Goal: Task Accomplishment & Management: Manage account settings

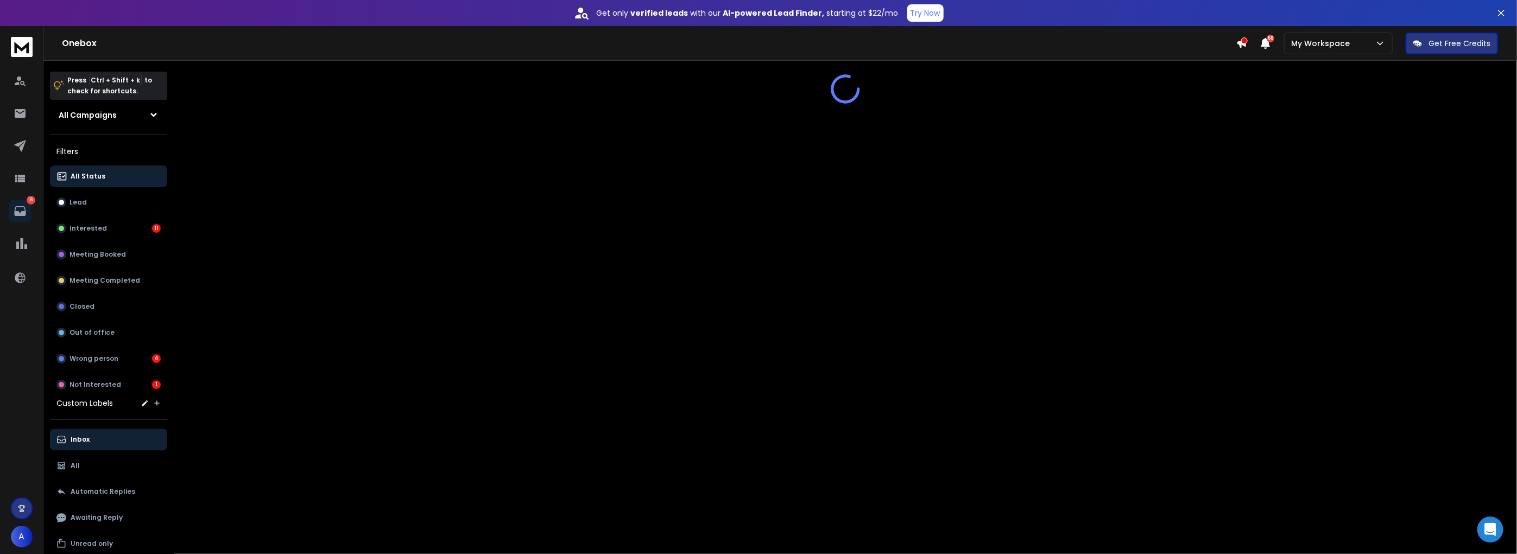
click at [636, 60] on div "Onebox 50 My Workspace Get Free Credits" at bounding box center [758, 43] width 1517 height 35
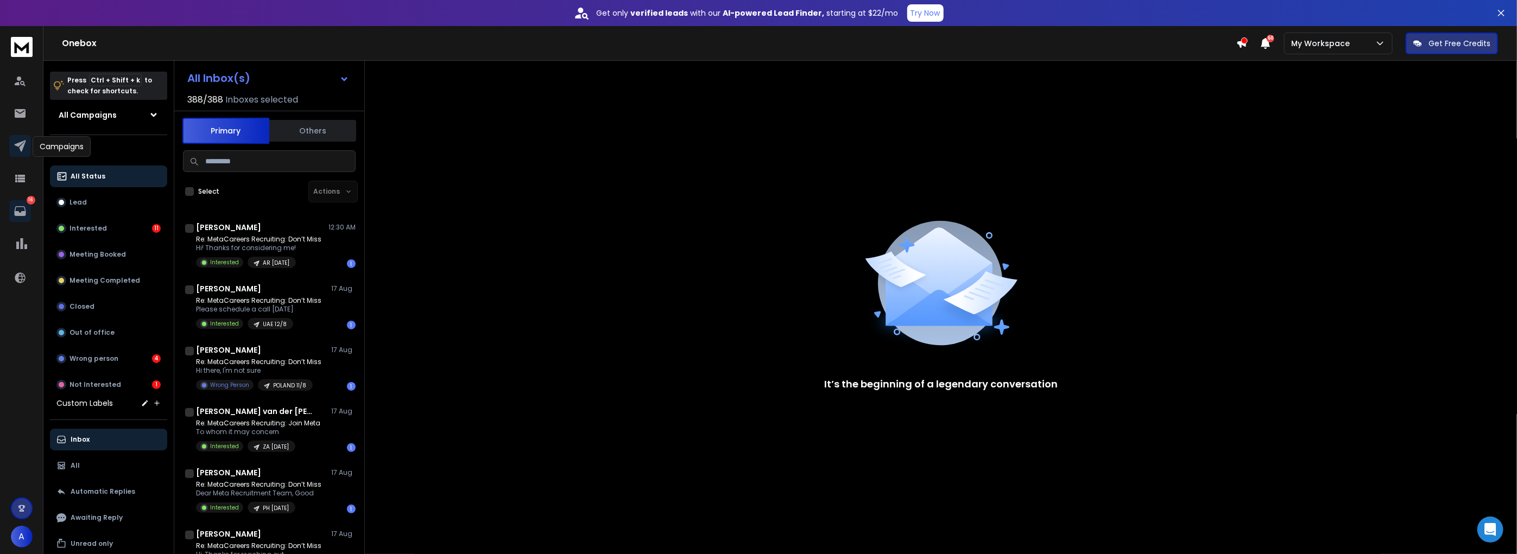
click at [19, 148] on icon at bounding box center [19, 145] width 11 height 11
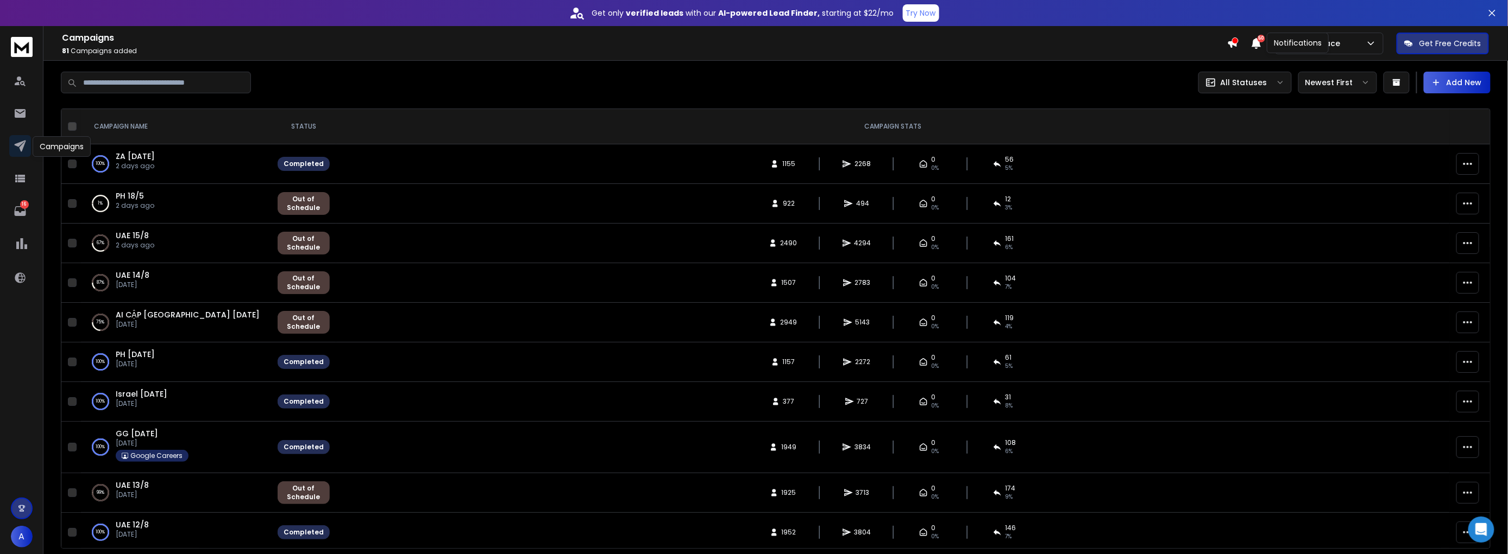
click at [1256, 40] on icon at bounding box center [1256, 42] width 10 height 11
click at [20, 115] on icon at bounding box center [20, 113] width 11 height 9
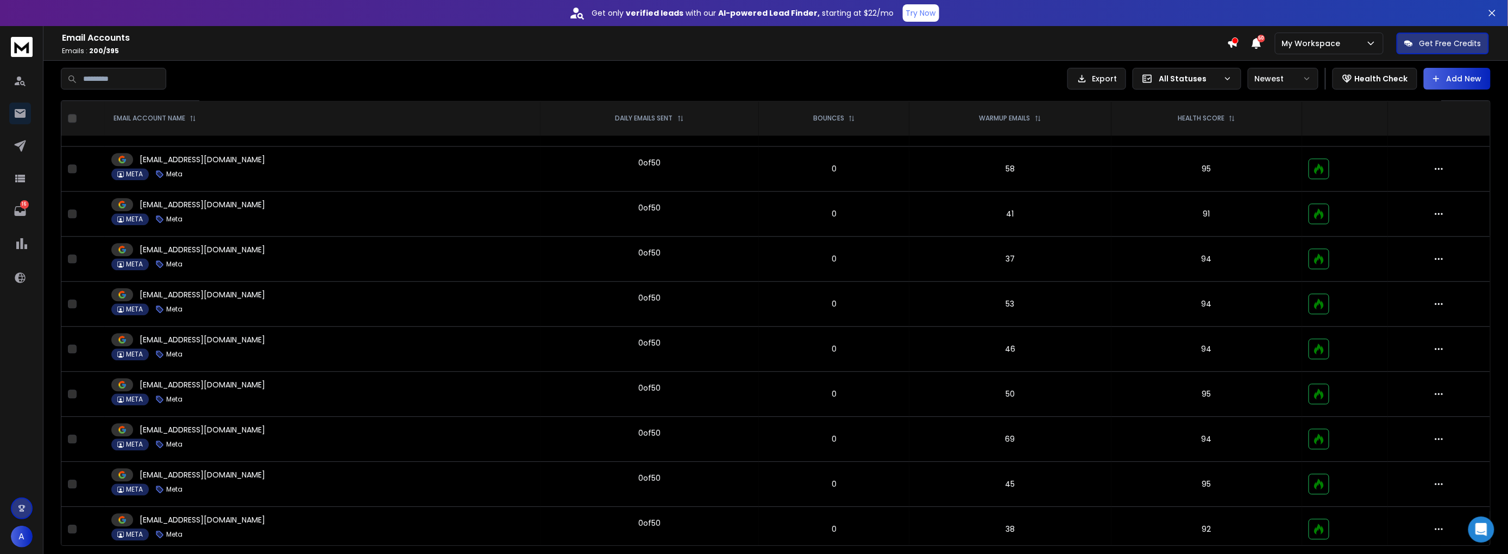
scroll to position [6037, 0]
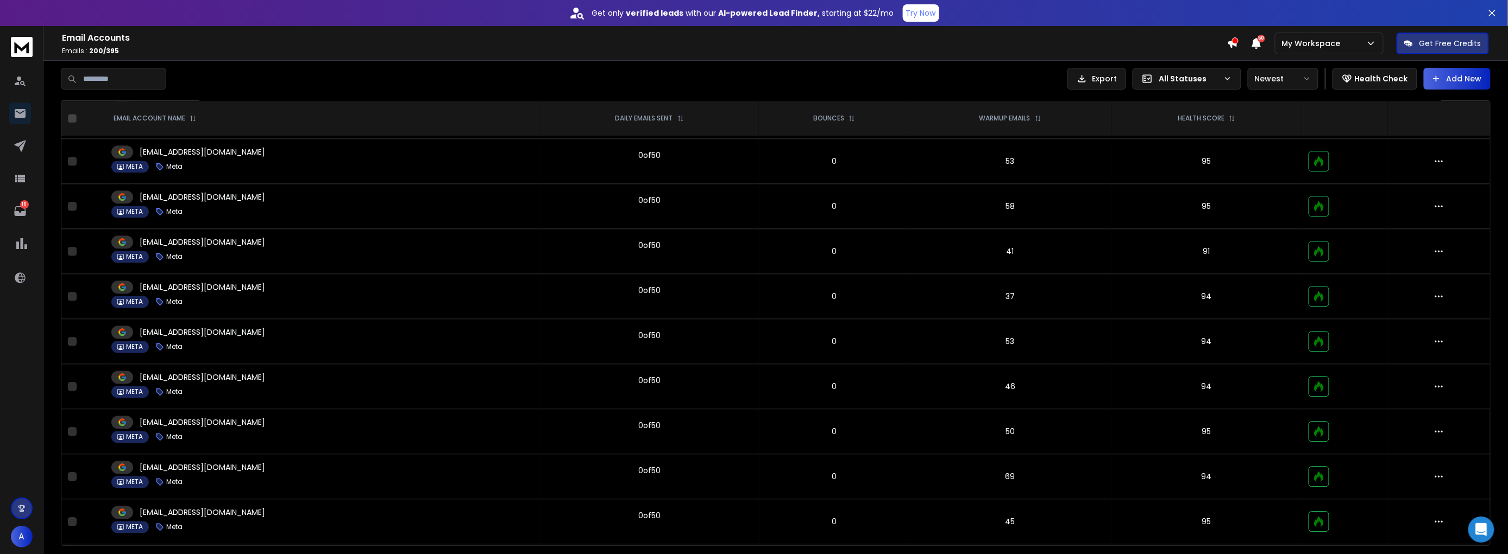
click at [892, 257] on p "0" at bounding box center [833, 251] width 137 height 11
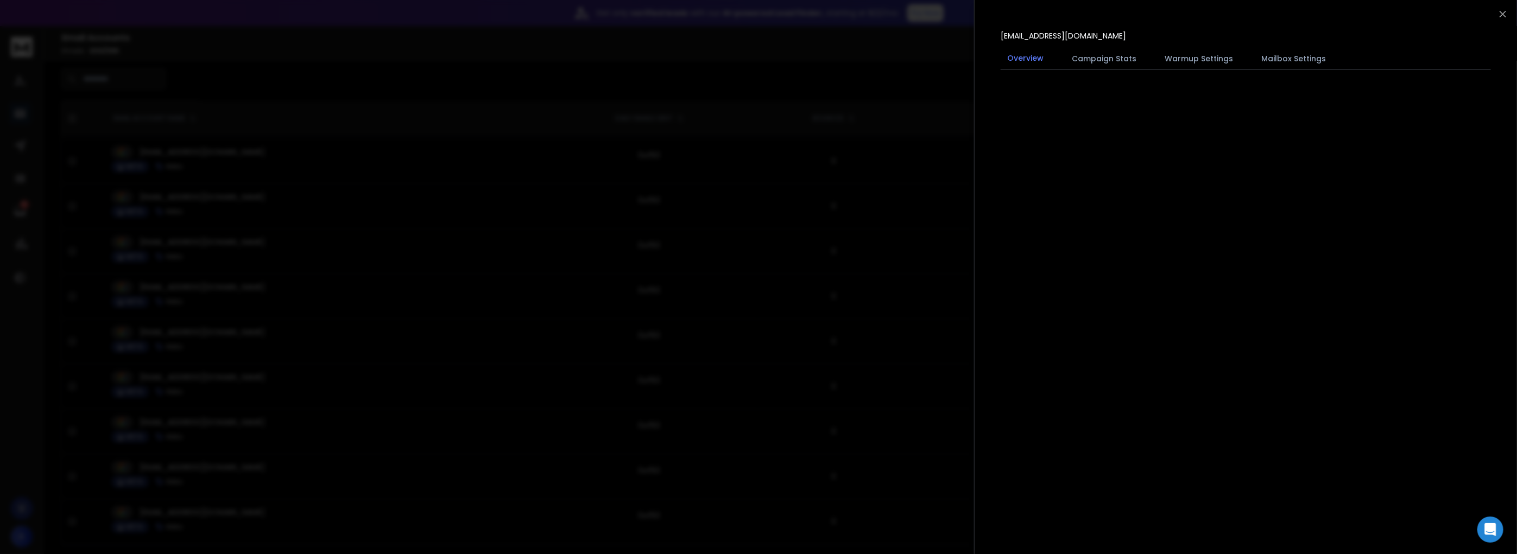
click at [1119, 54] on button "Campaign Stats" at bounding box center [1105, 59] width 78 height 24
click at [1193, 53] on button "Warmup Settings" at bounding box center [1198, 59] width 81 height 24
click at [856, 207] on div at bounding box center [758, 277] width 1517 height 554
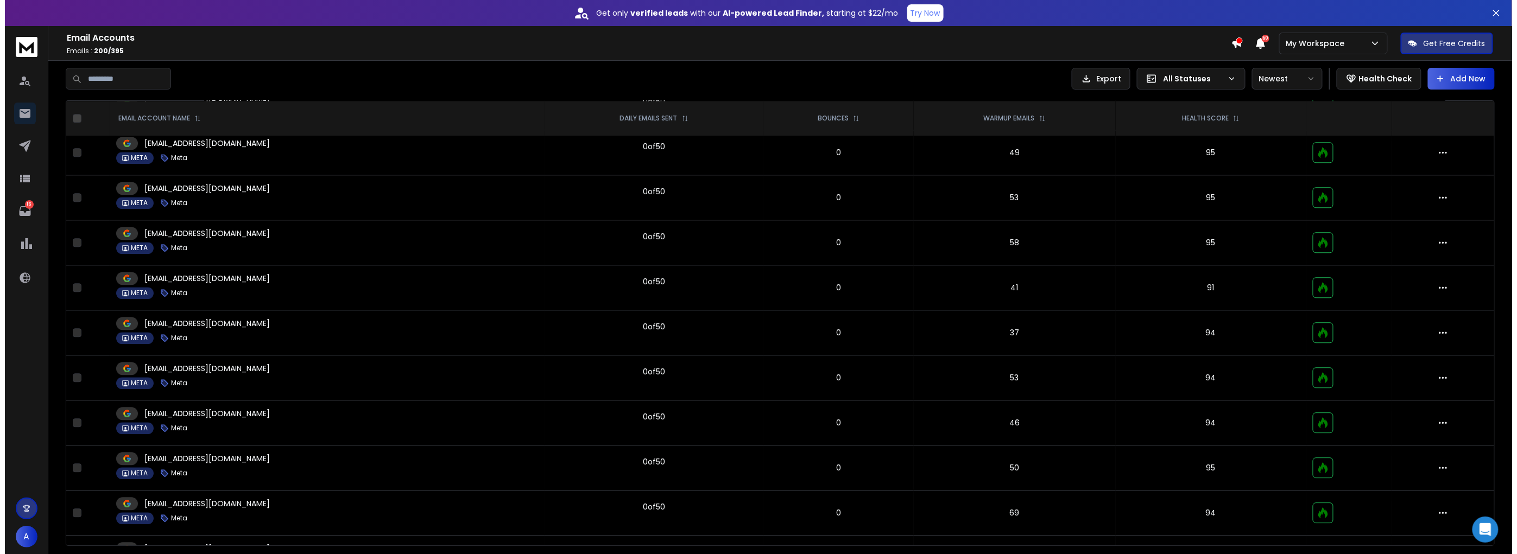
scroll to position [5917, 0]
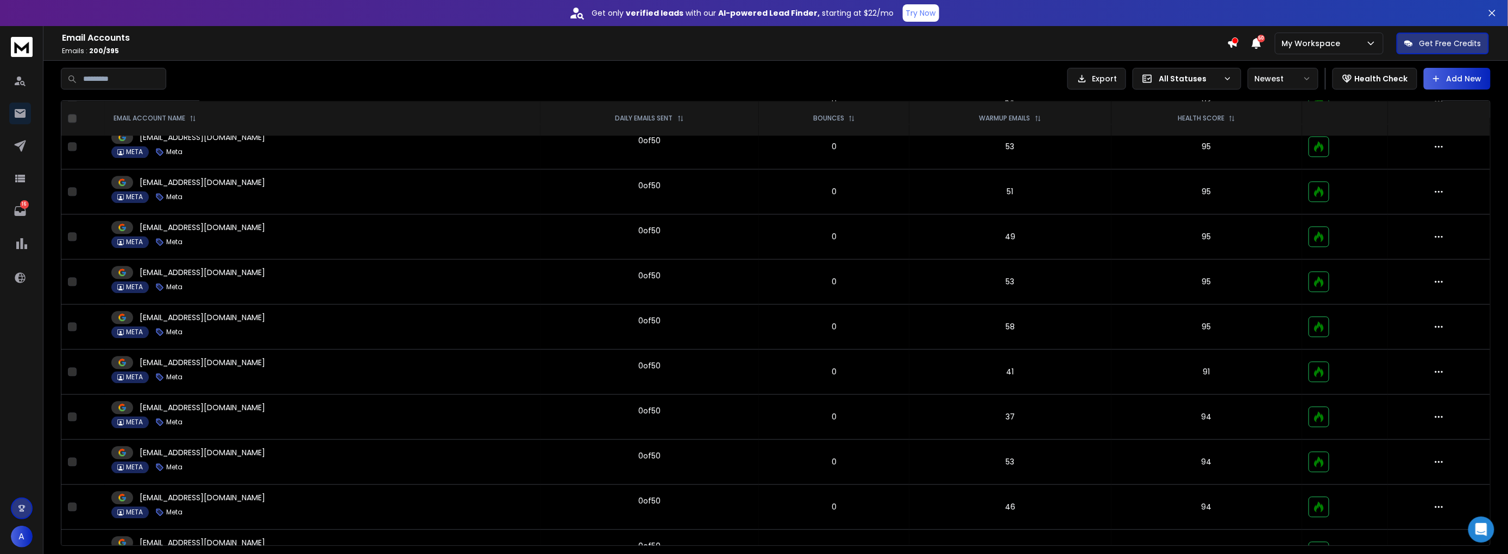
click at [759, 423] on td "0 of 50" at bounding box center [649, 409] width 218 height 28
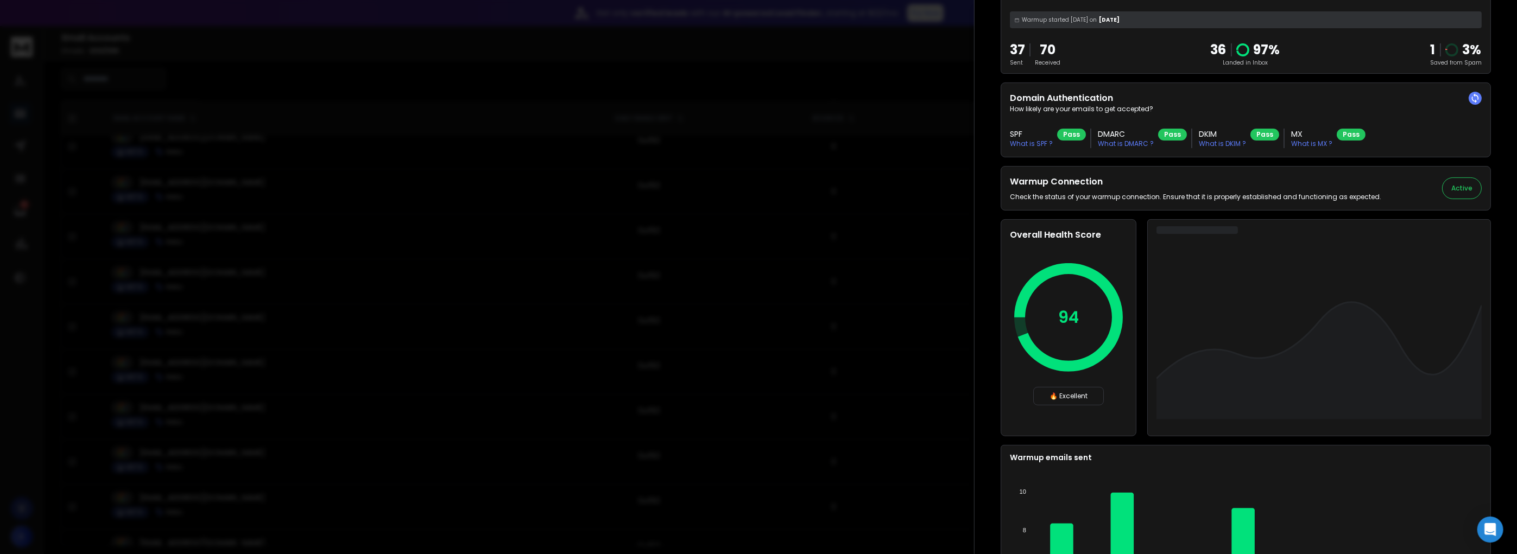
scroll to position [301, 0]
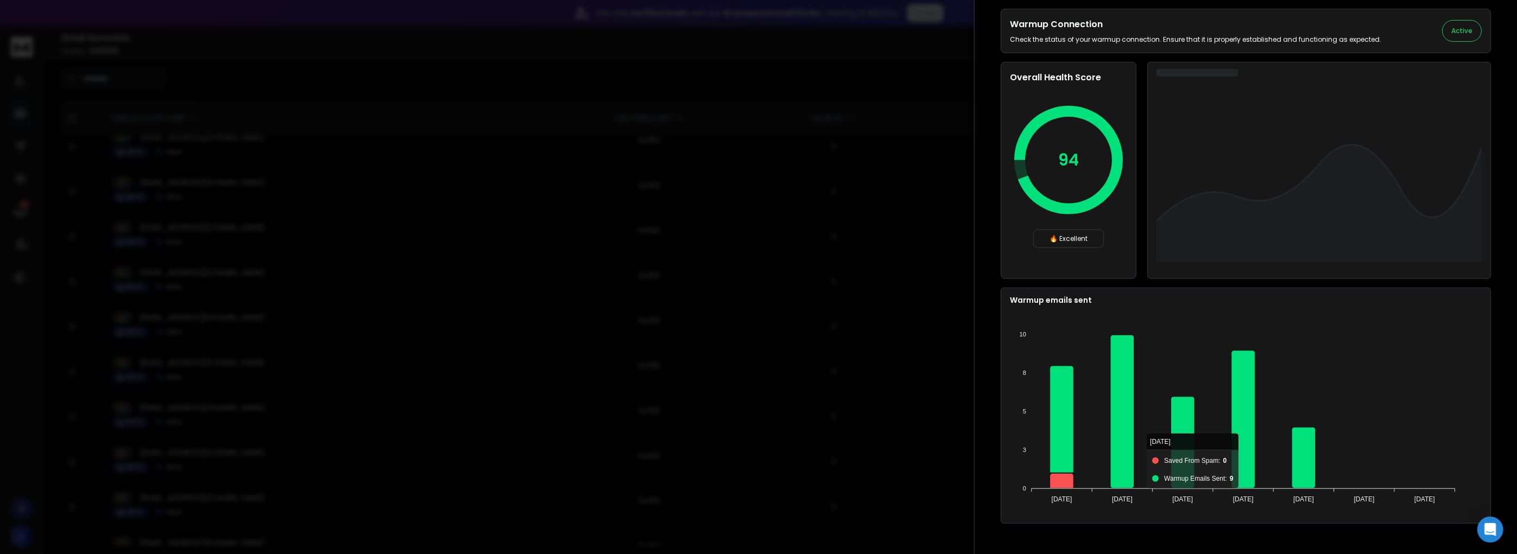
click at [762, 426] on div at bounding box center [758, 277] width 1517 height 554
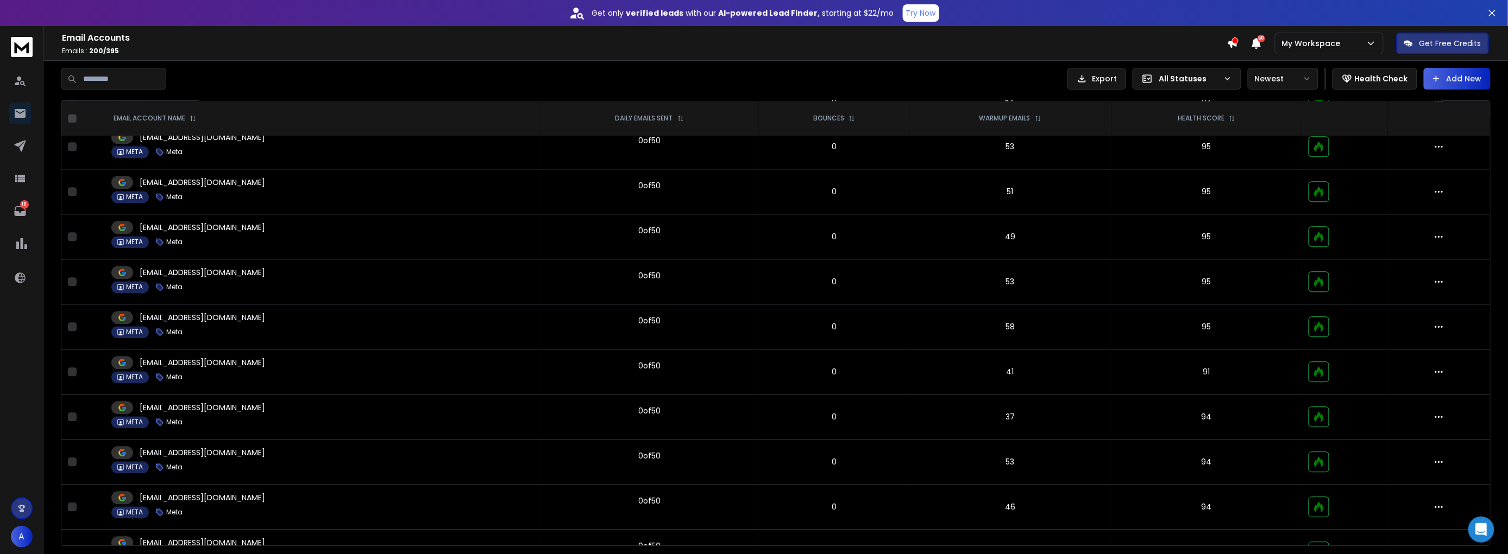
click at [903, 377] on p "0" at bounding box center [833, 372] width 137 height 11
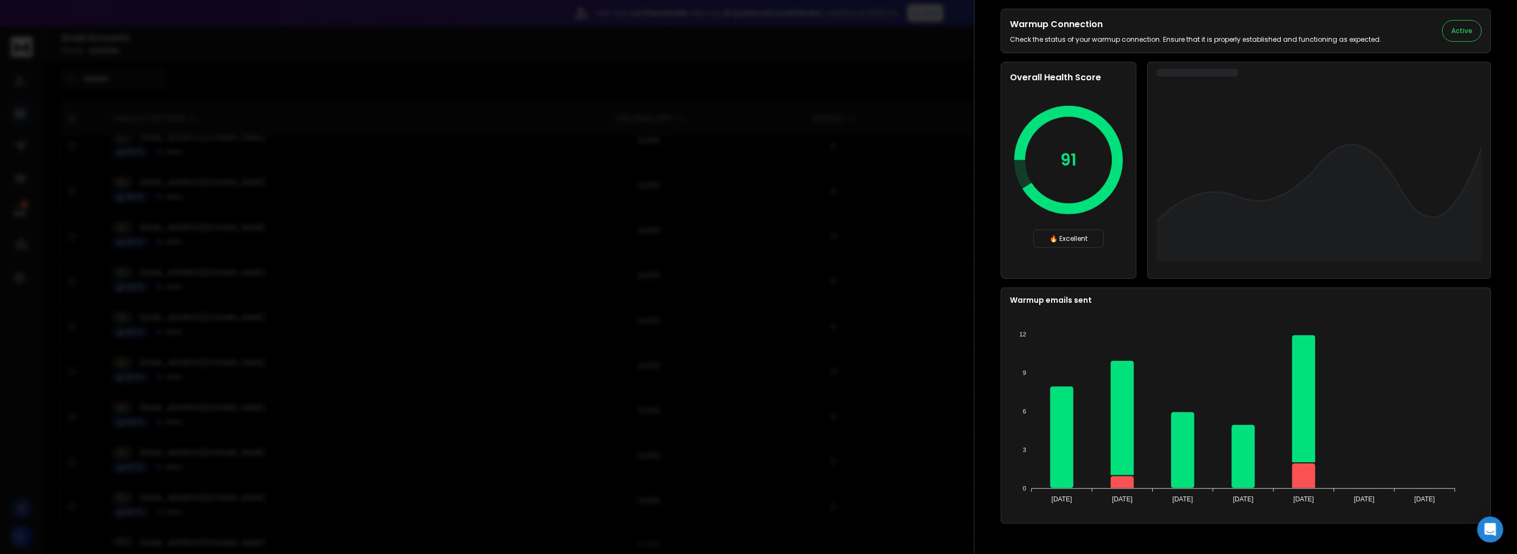
click at [670, 383] on div at bounding box center [758, 277] width 1517 height 554
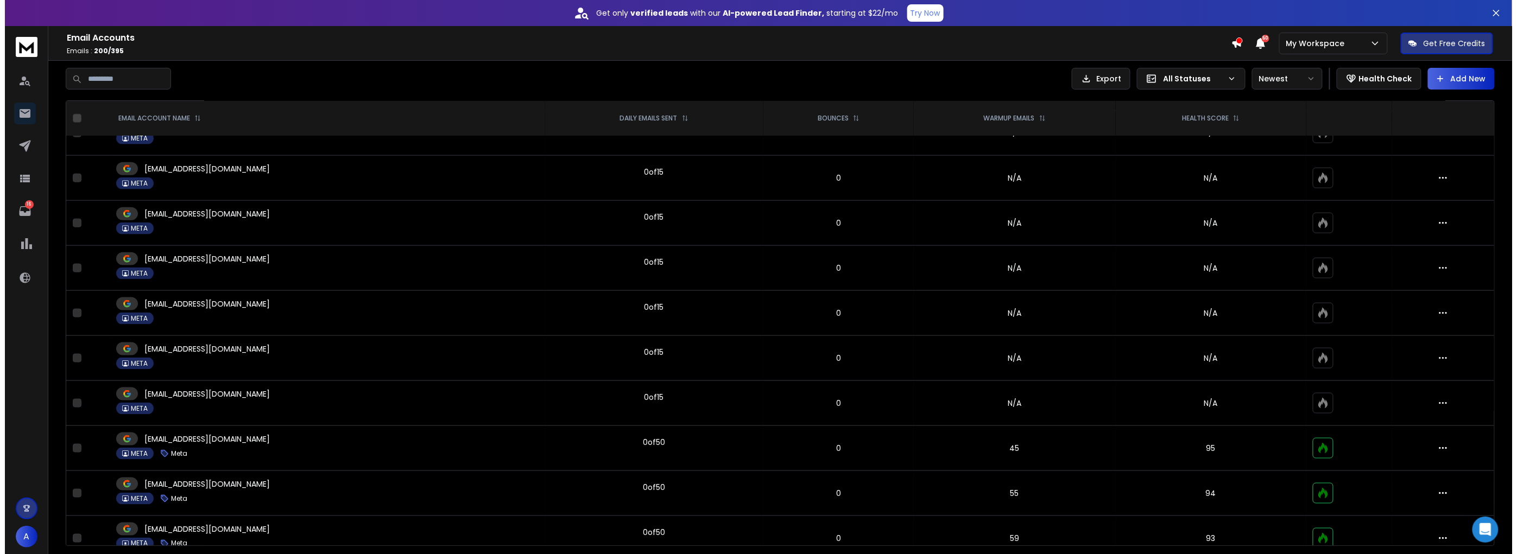
scroll to position [5193, 0]
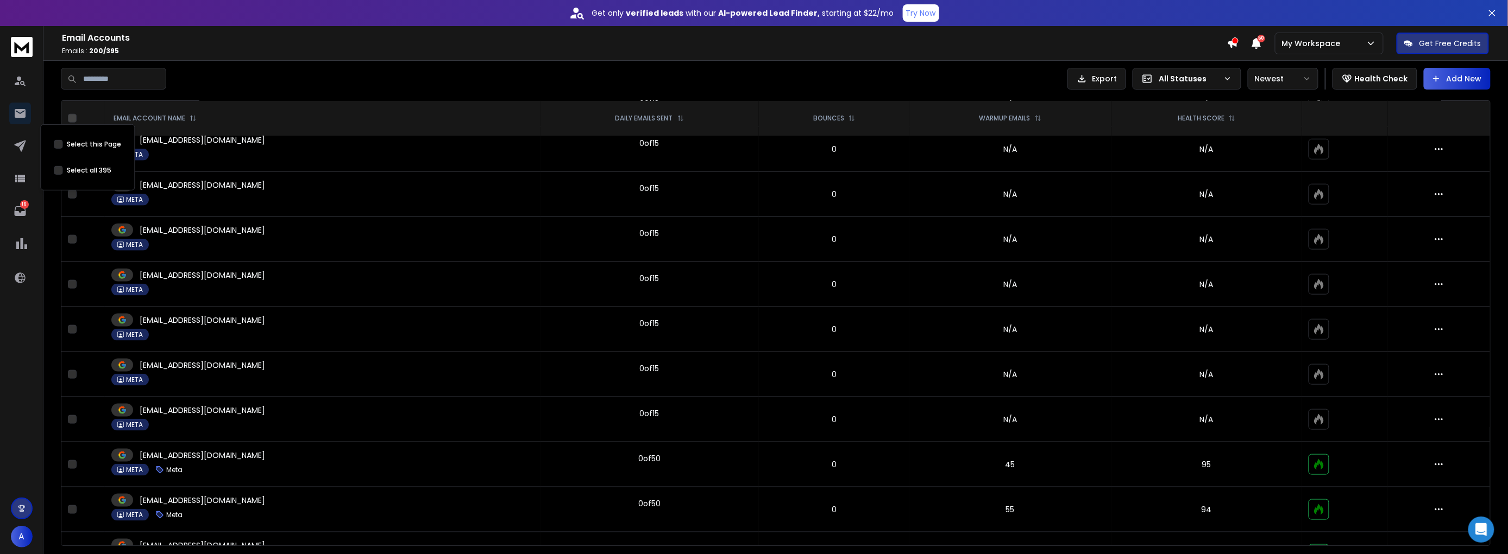
click at [72, 115] on button "Select this Page" at bounding box center [72, 118] width 9 height 9
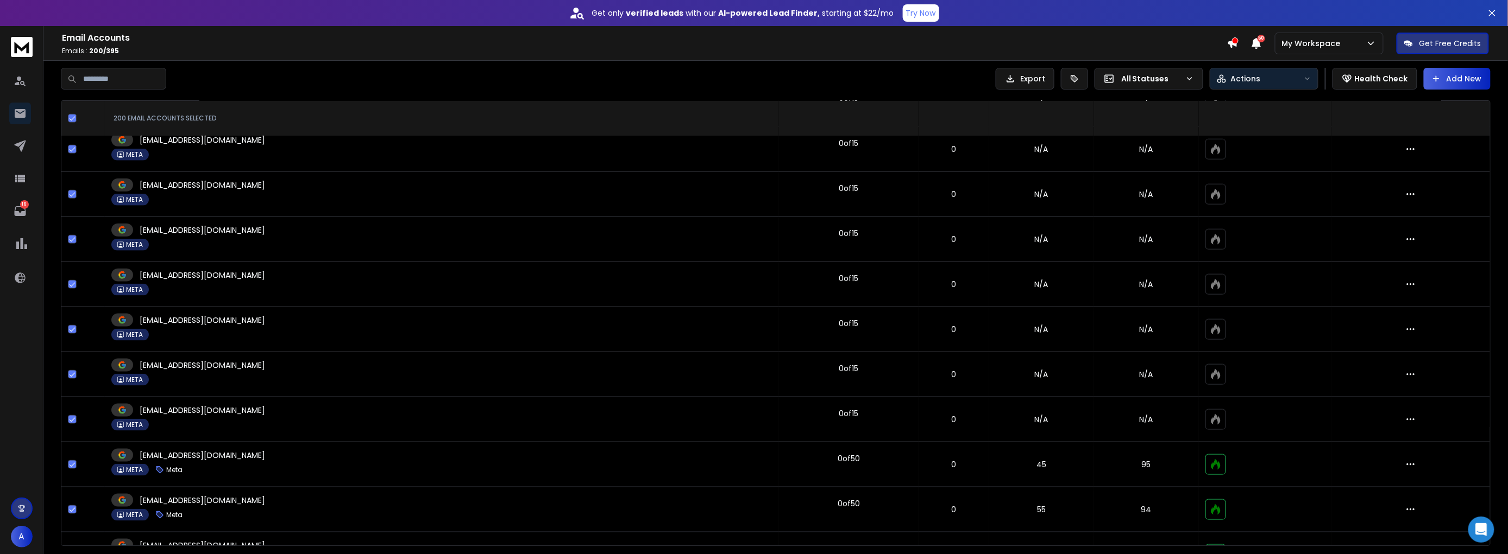
click at [1299, 80] on div "Actions" at bounding box center [1258, 78] width 83 height 11
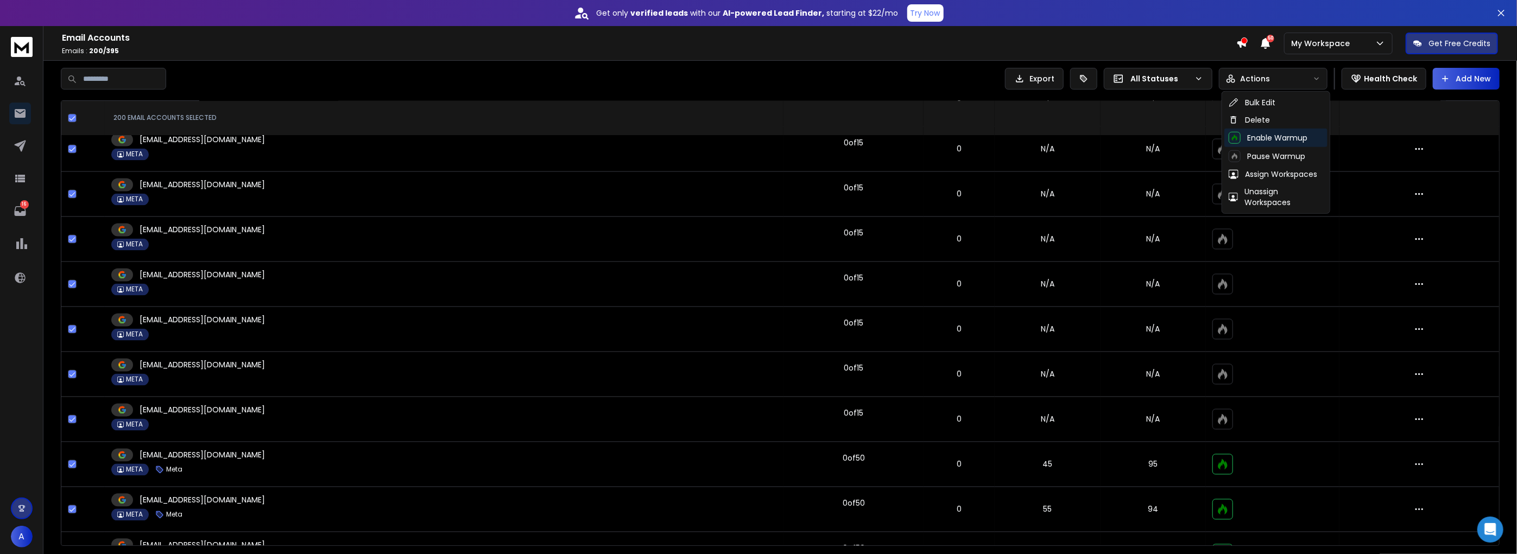
click at [1274, 138] on div "Enable Warmup" at bounding box center [1268, 138] width 79 height 12
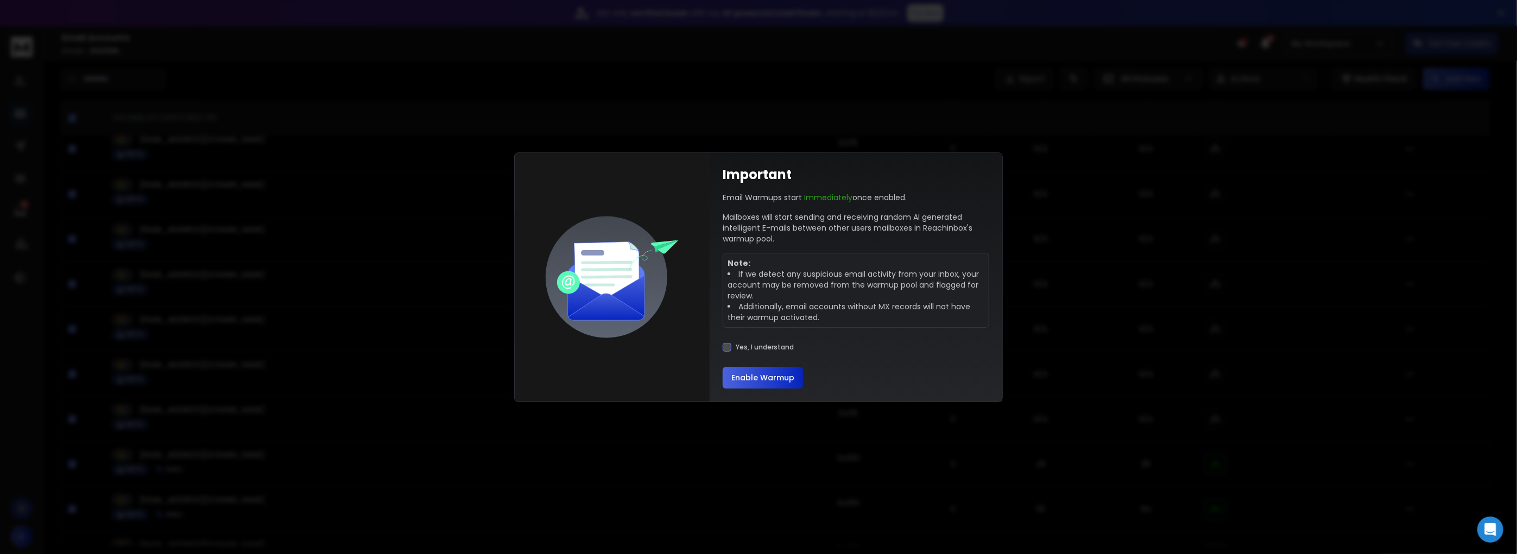
click at [729, 345] on button "Yes, I understand" at bounding box center [727, 347] width 9 height 9
click at [747, 378] on button "Enable Warmup" at bounding box center [763, 378] width 80 height 22
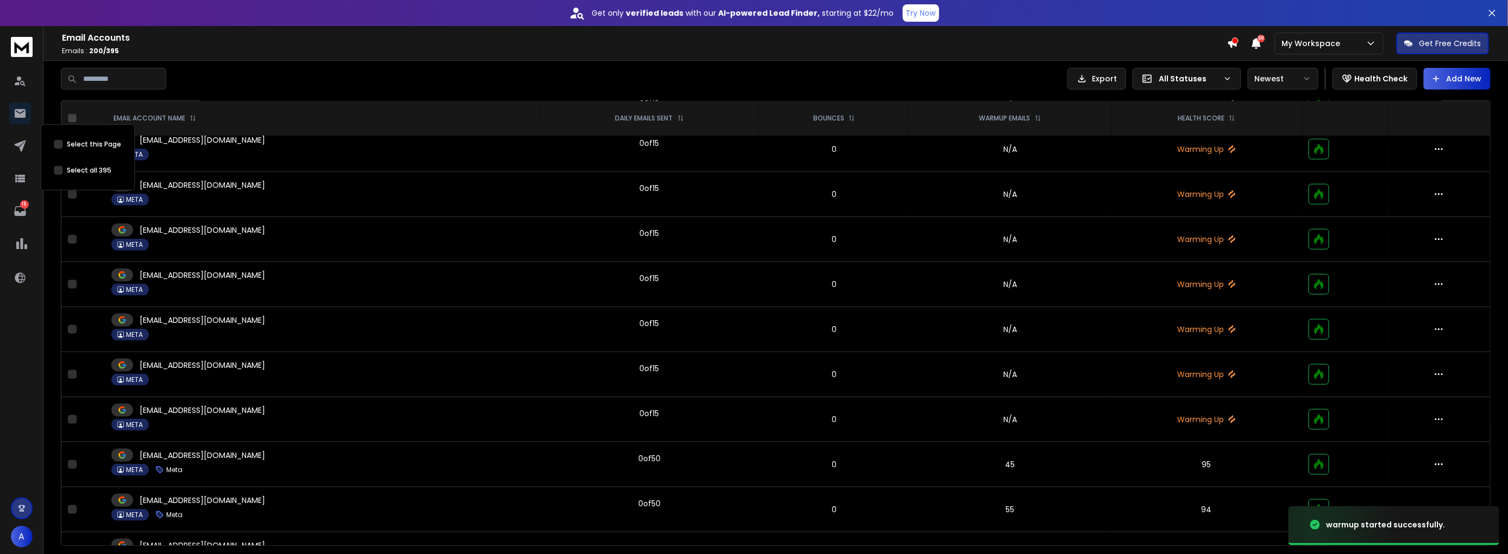
click at [73, 117] on button "Select this Page" at bounding box center [72, 118] width 9 height 9
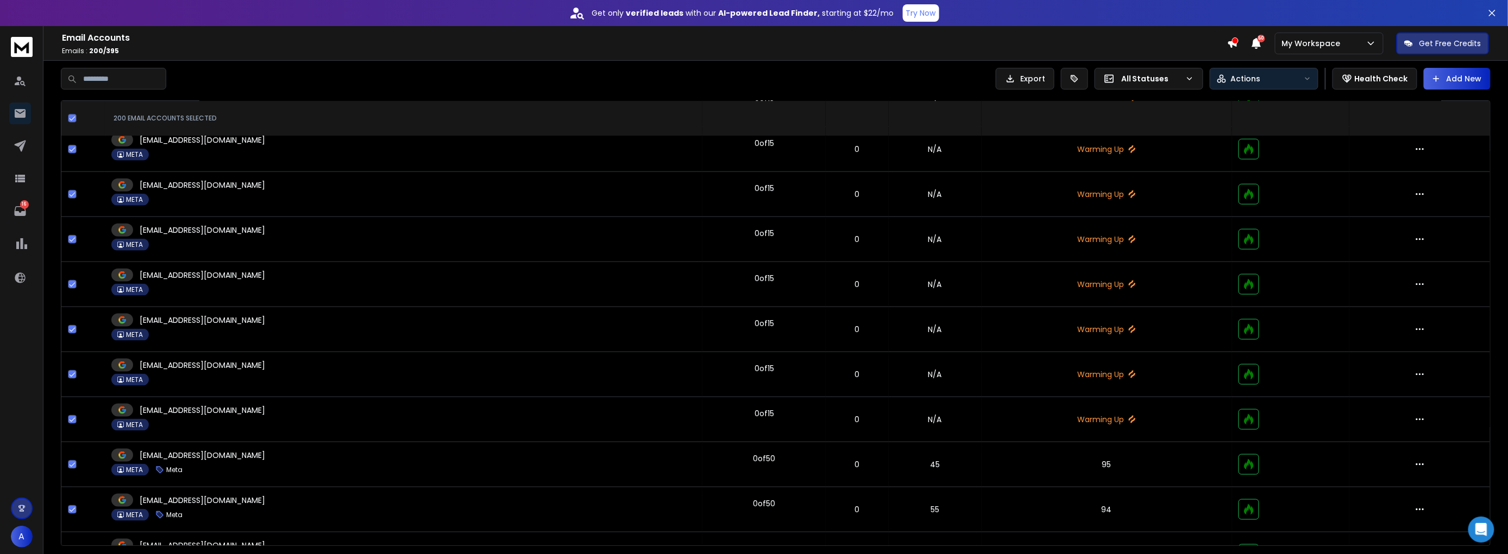
click at [1277, 75] on div "Actions" at bounding box center [1258, 78] width 83 height 11
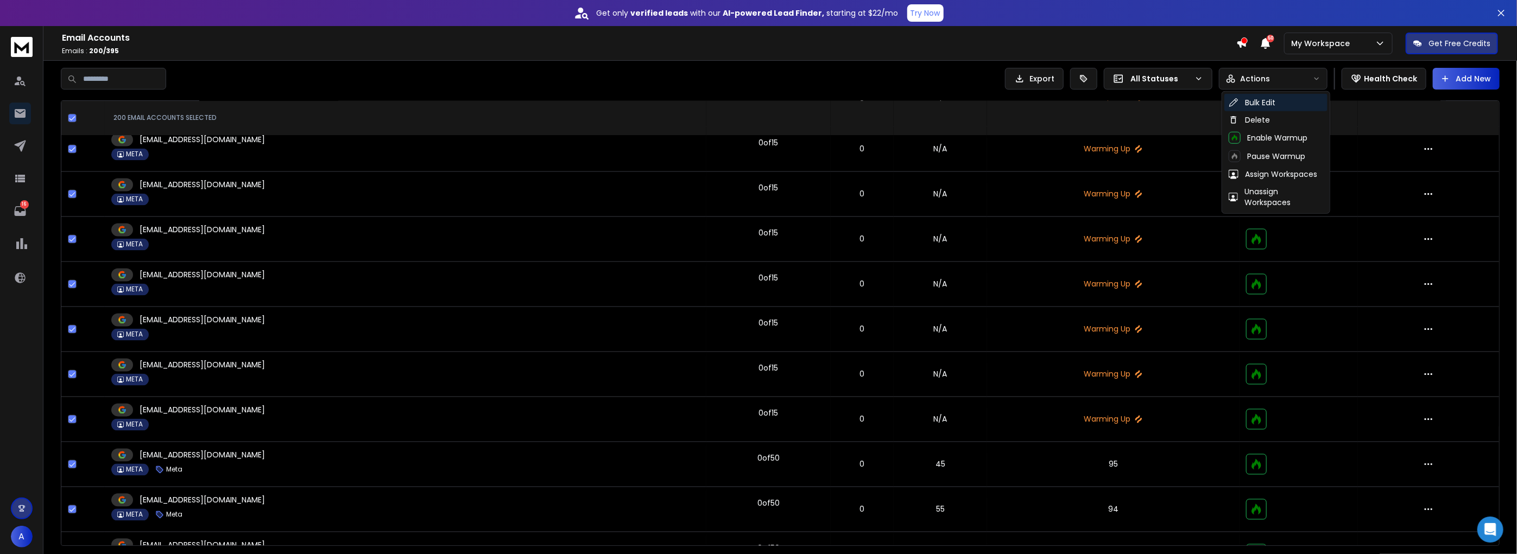
click at [1266, 98] on div "Bulk Edit" at bounding box center [1252, 102] width 47 height 11
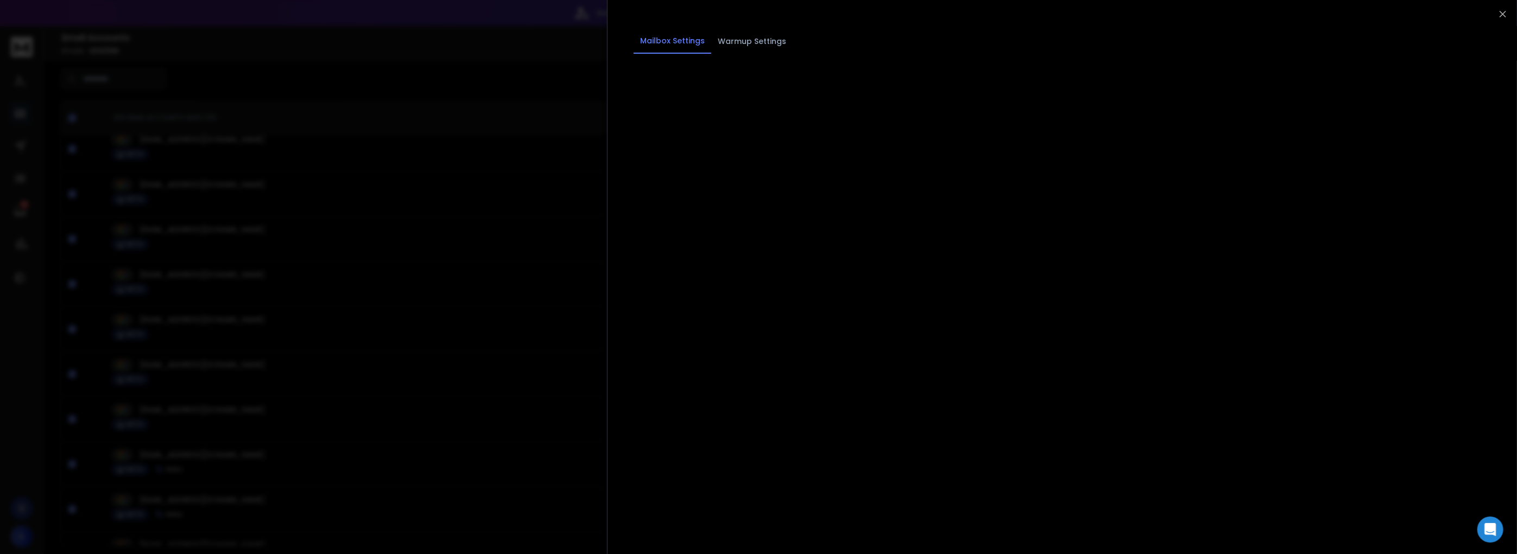
click at [757, 40] on button "Warmup Settings" at bounding box center [751, 41] width 81 height 24
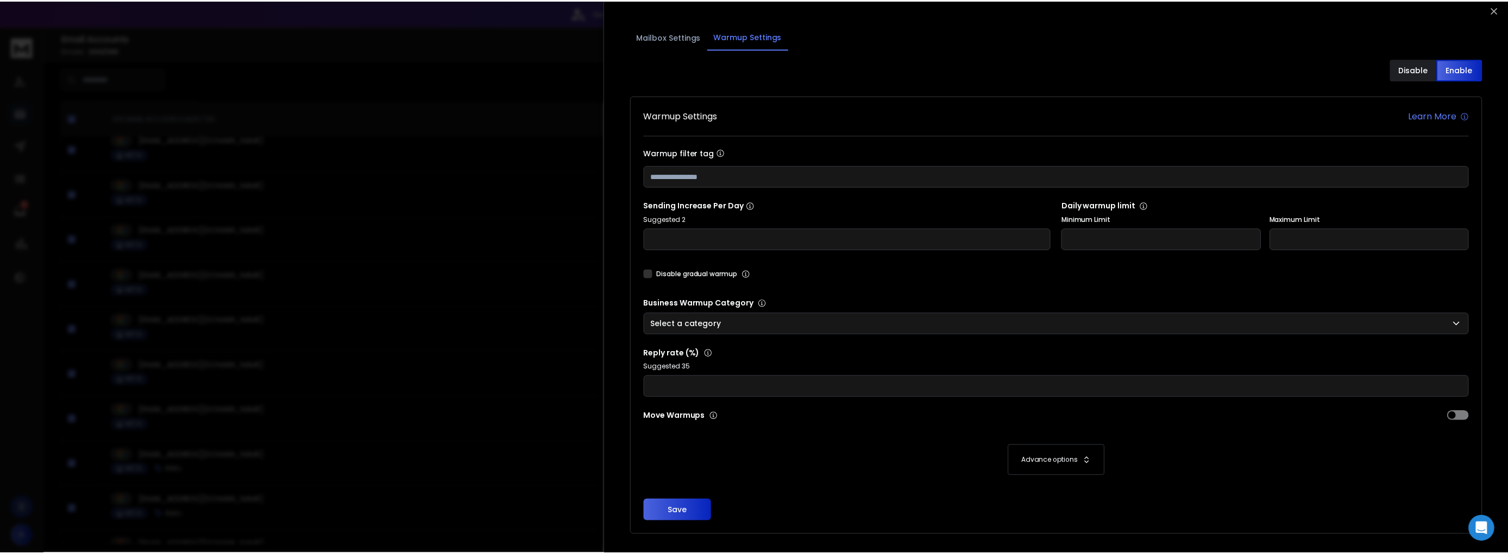
scroll to position [16, 0]
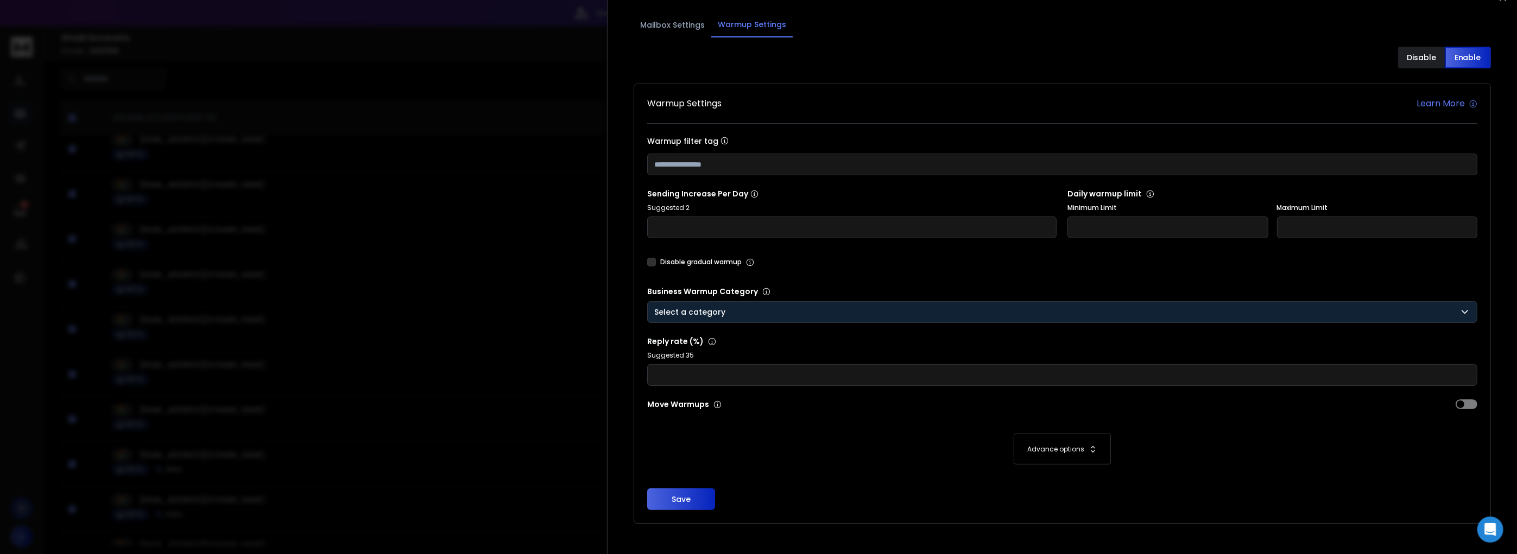
click at [716, 317] on p "Select a category" at bounding box center [691, 312] width 75 height 11
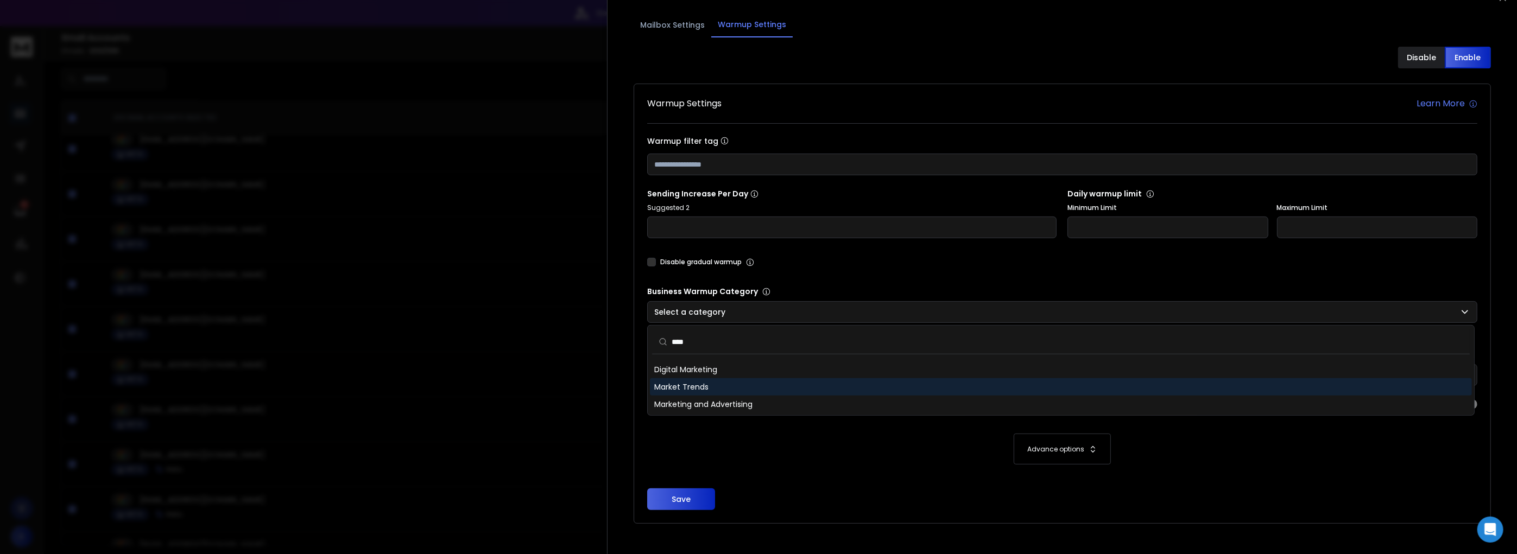
type input "****"
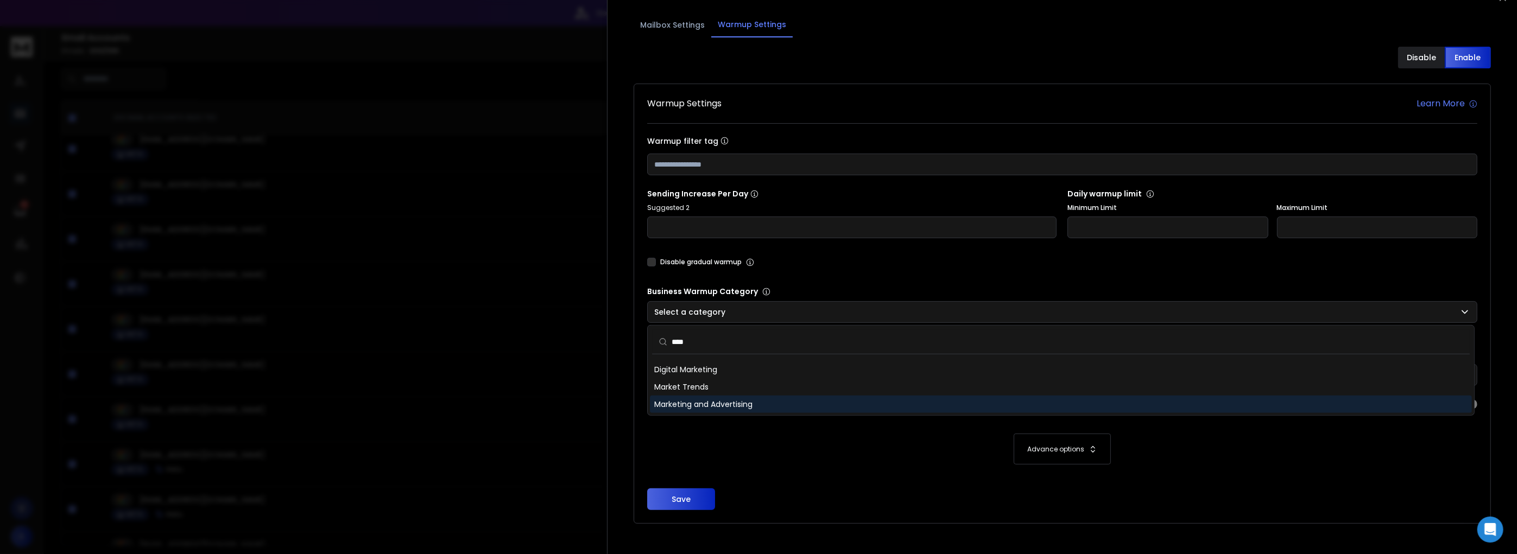
click at [767, 397] on div "Marketing and Advertising" at bounding box center [1061, 404] width 822 height 17
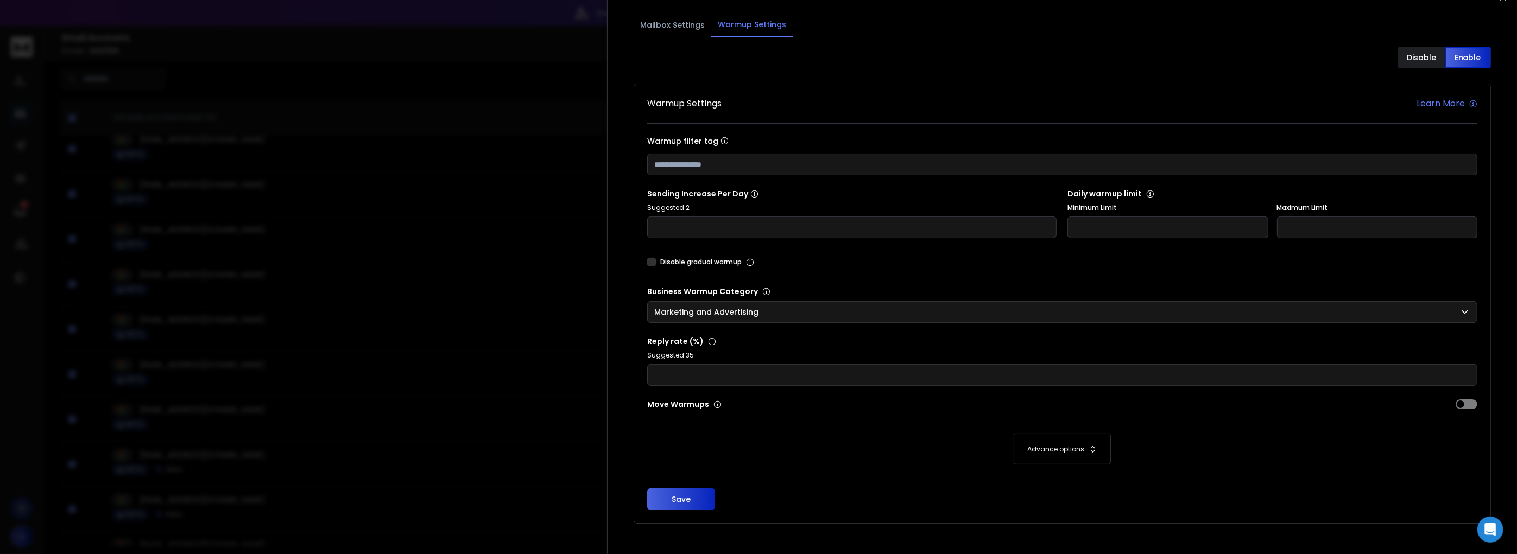
click at [677, 502] on button "Save" at bounding box center [681, 500] width 68 height 22
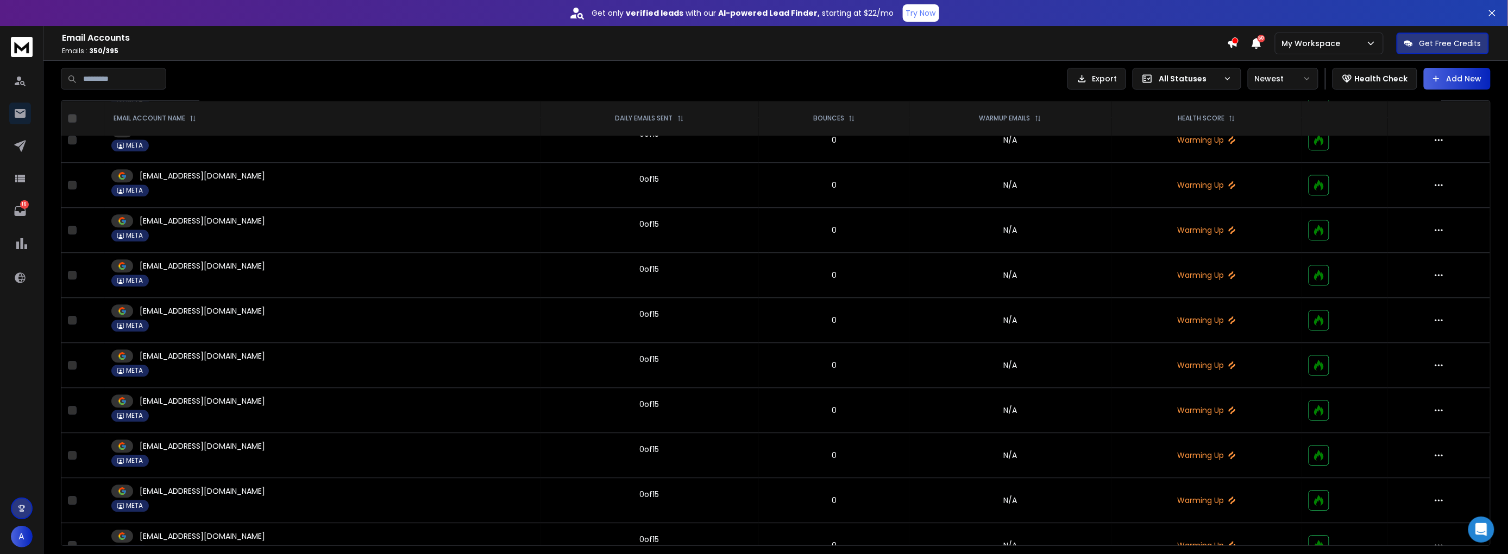
scroll to position [3322, 0]
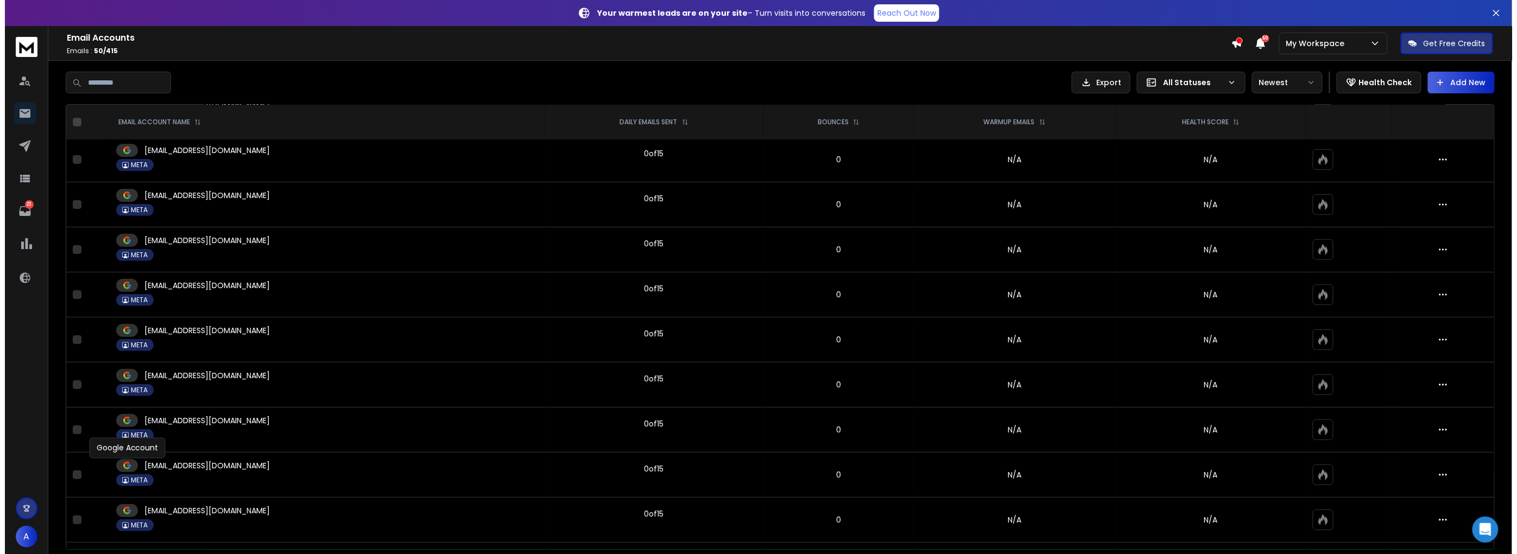
scroll to position [121, 0]
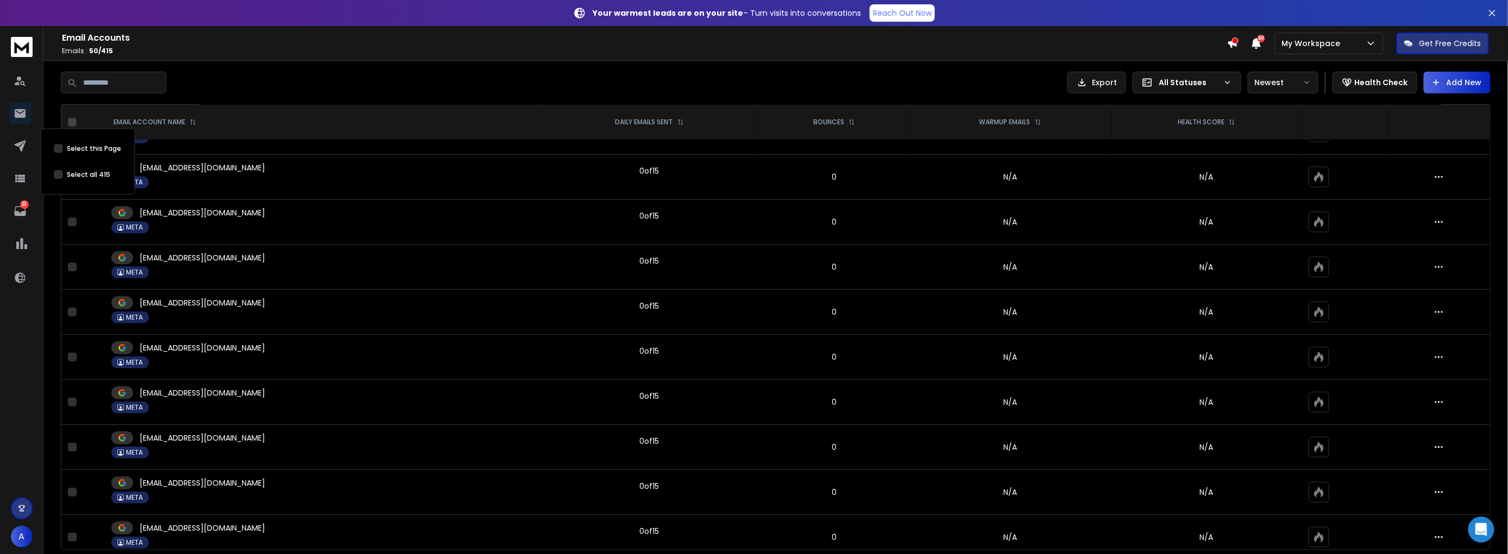
click at [69, 127] on th at bounding box center [82, 122] width 43 height 35
click at [71, 121] on button "Select this Page" at bounding box center [72, 122] width 9 height 9
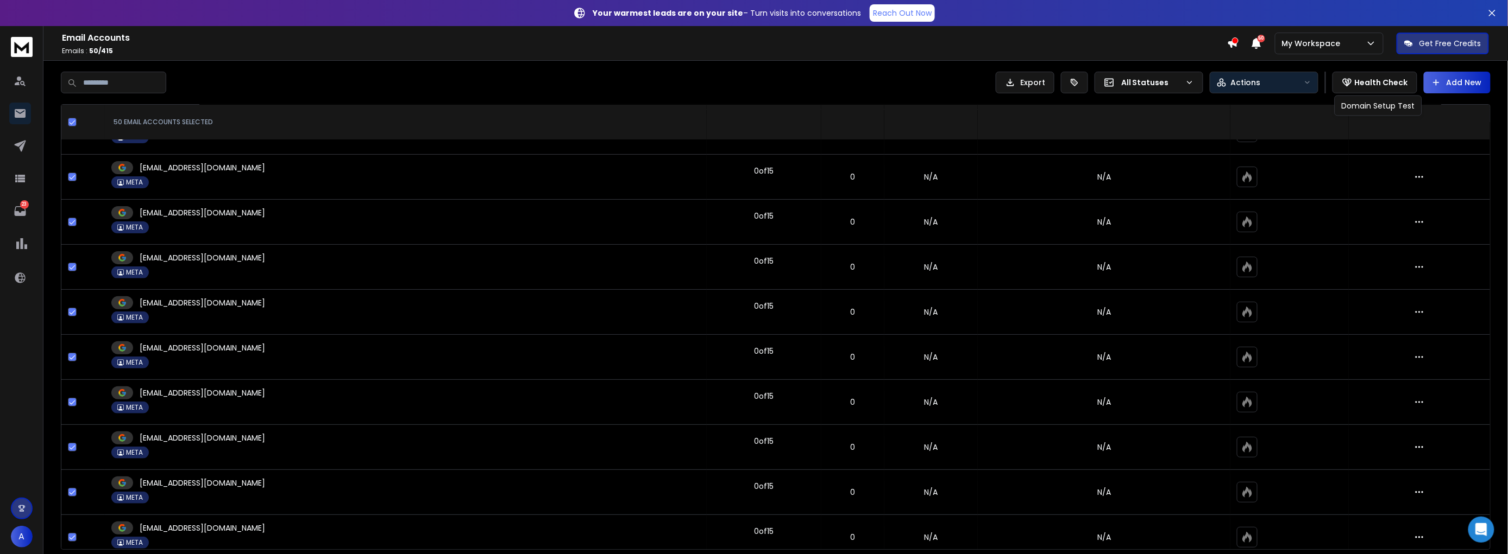
click at [1264, 74] on button "Actions" at bounding box center [1263, 83] width 109 height 22
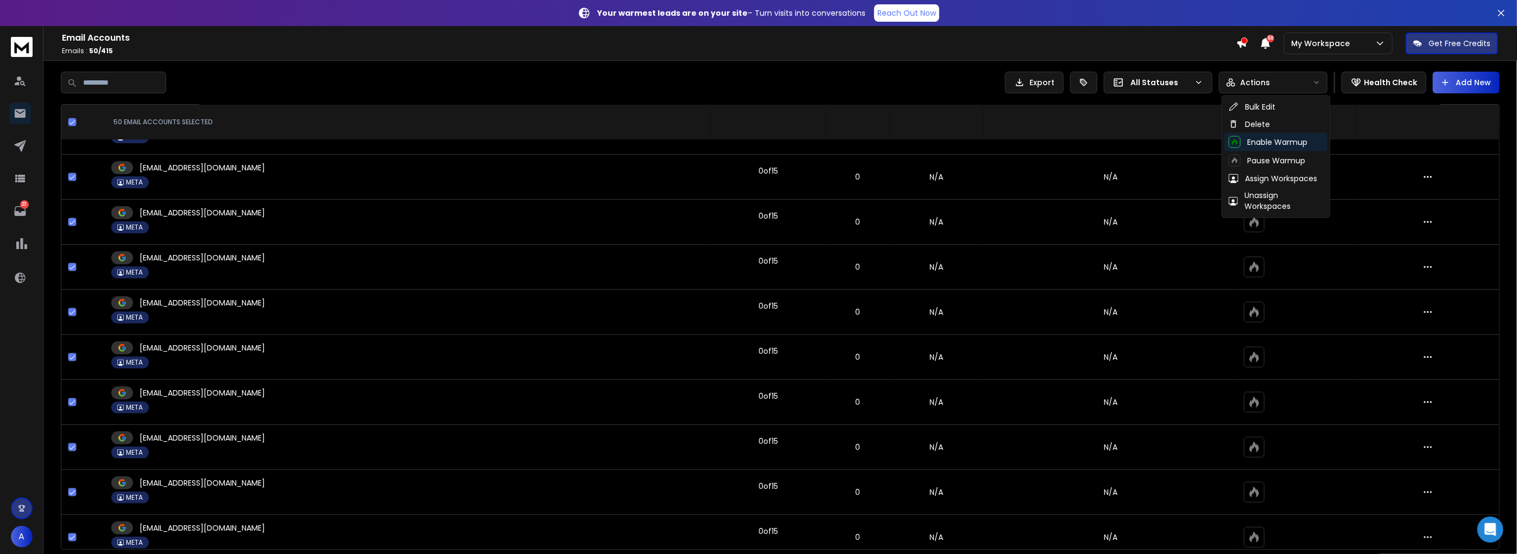
click at [1260, 144] on div "Enable Warmup" at bounding box center [1268, 142] width 79 height 12
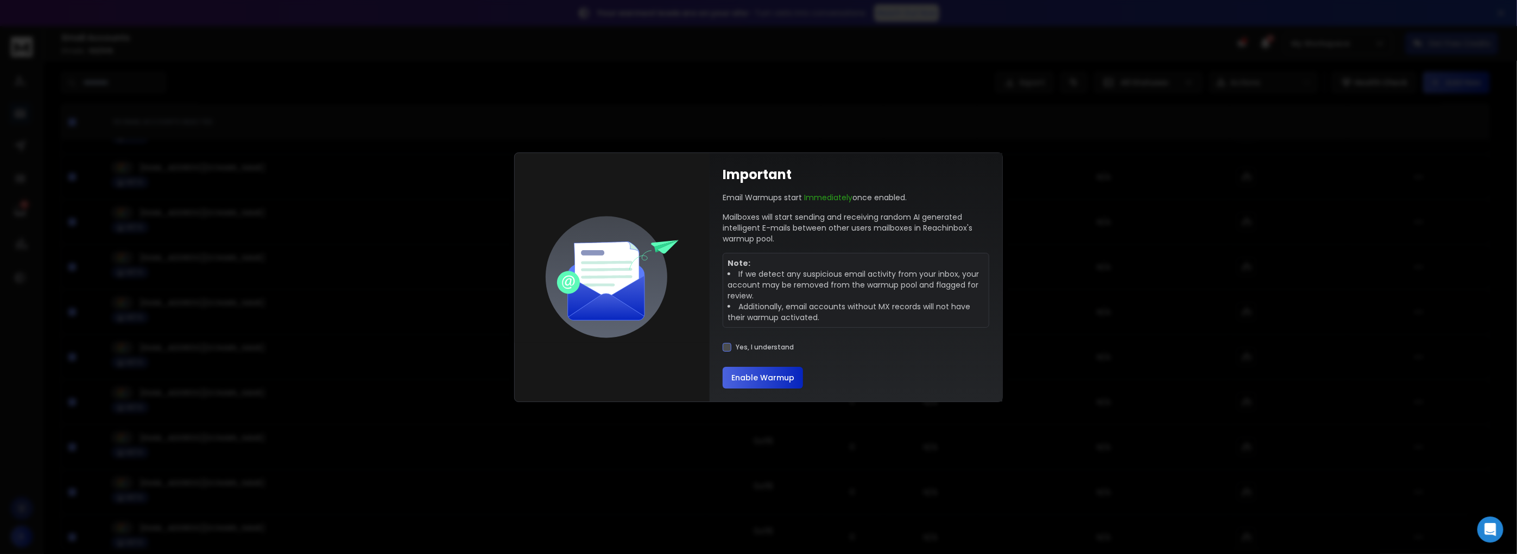
click at [730, 349] on button "Yes, I understand" at bounding box center [727, 347] width 9 height 9
click at [747, 382] on button "Enable Warmup" at bounding box center [763, 378] width 80 height 22
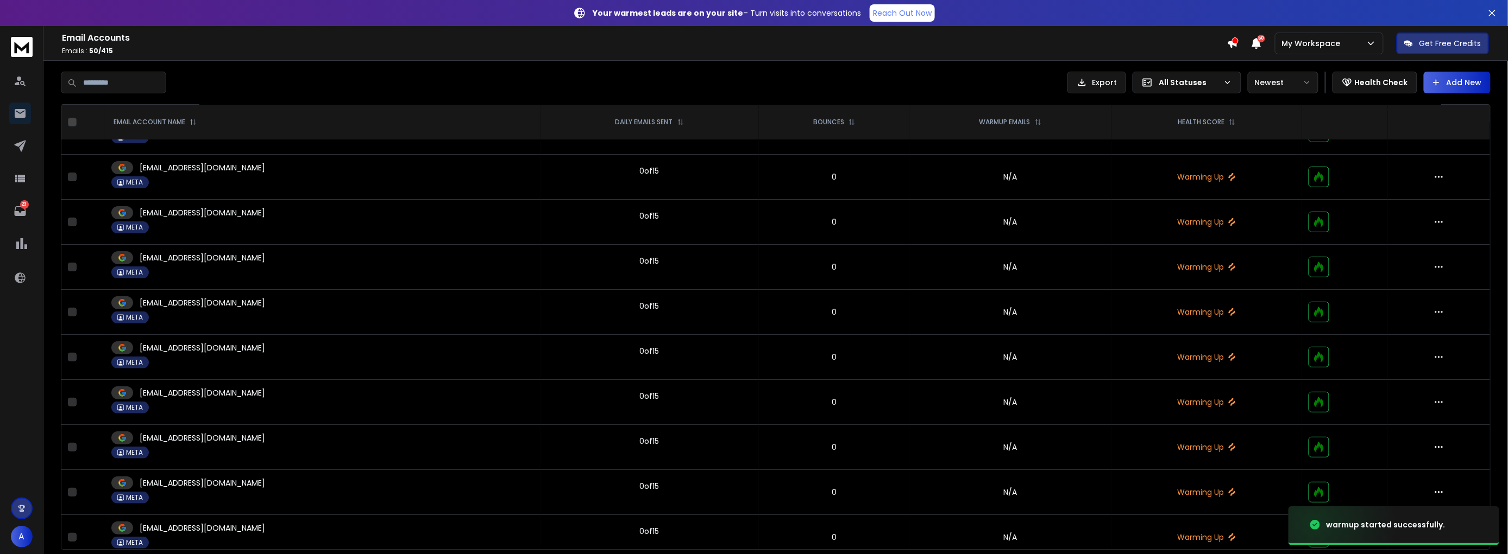
drag, startPoint x: 74, startPoint y: 115, endPoint x: 69, endPoint y: 116, distance: 5.5
click at [72, 116] on th at bounding box center [82, 122] width 43 height 35
click at [68, 116] on th at bounding box center [82, 122] width 43 height 35
click at [70, 121] on button "Select this Page" at bounding box center [72, 122] width 9 height 9
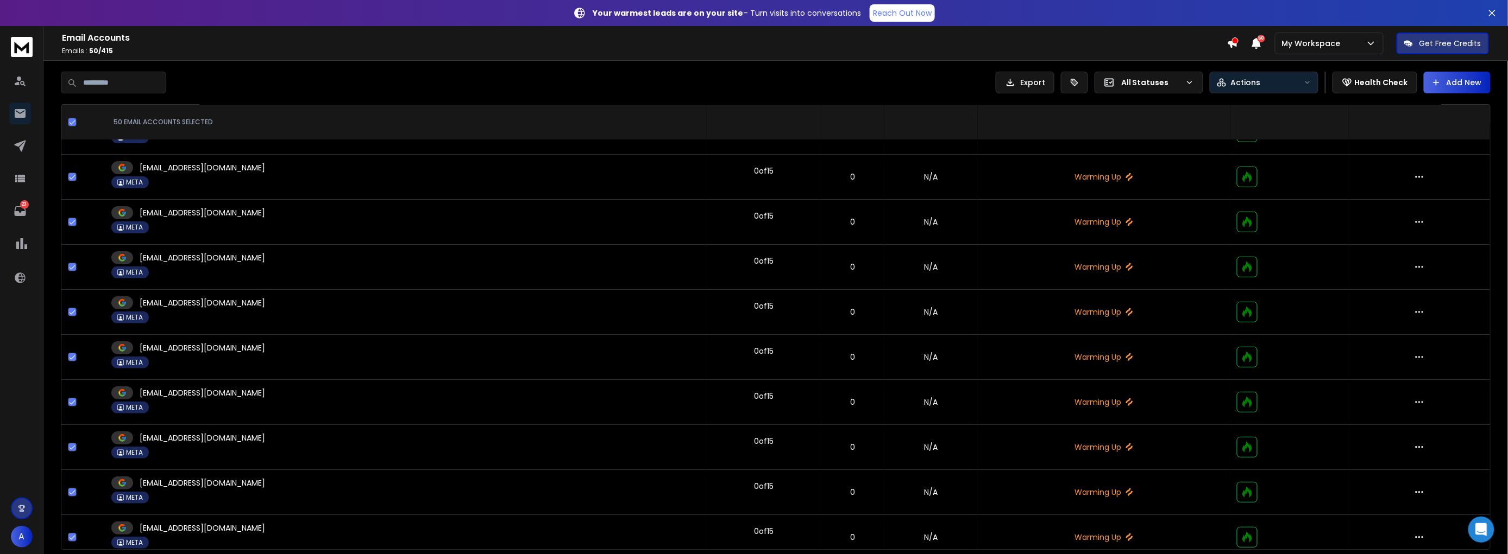
click at [1256, 83] on p "Actions" at bounding box center [1246, 82] width 30 height 11
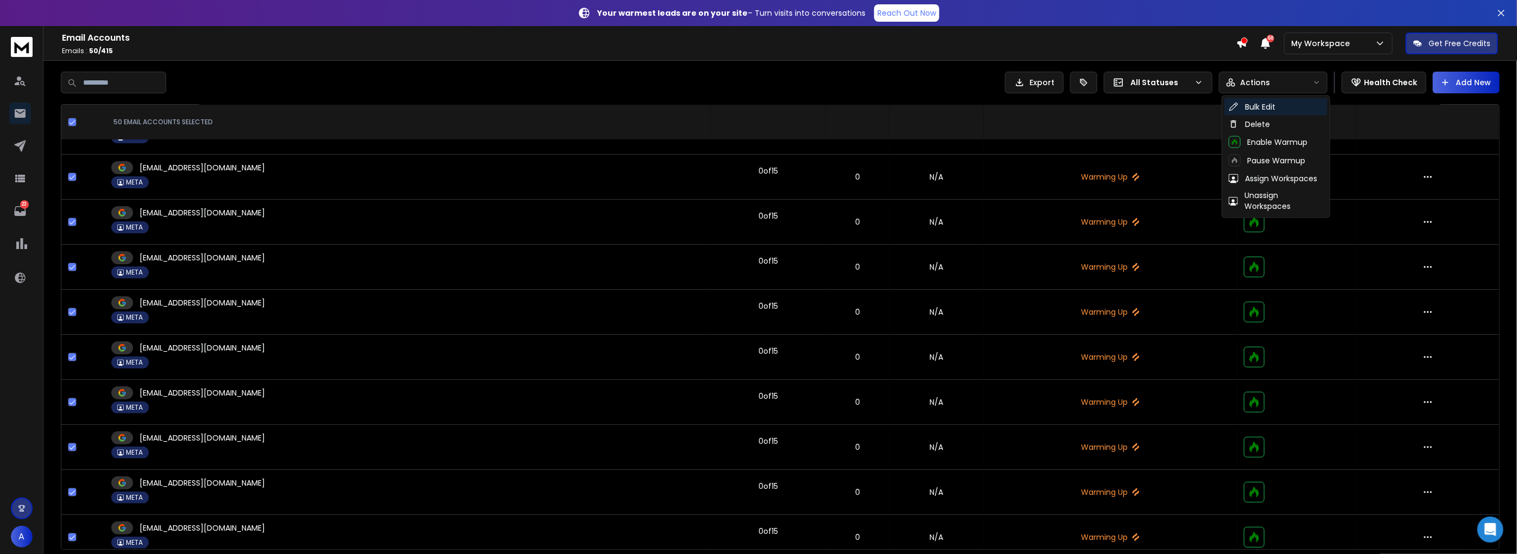
click at [1269, 103] on div "Bulk Edit" at bounding box center [1252, 107] width 47 height 11
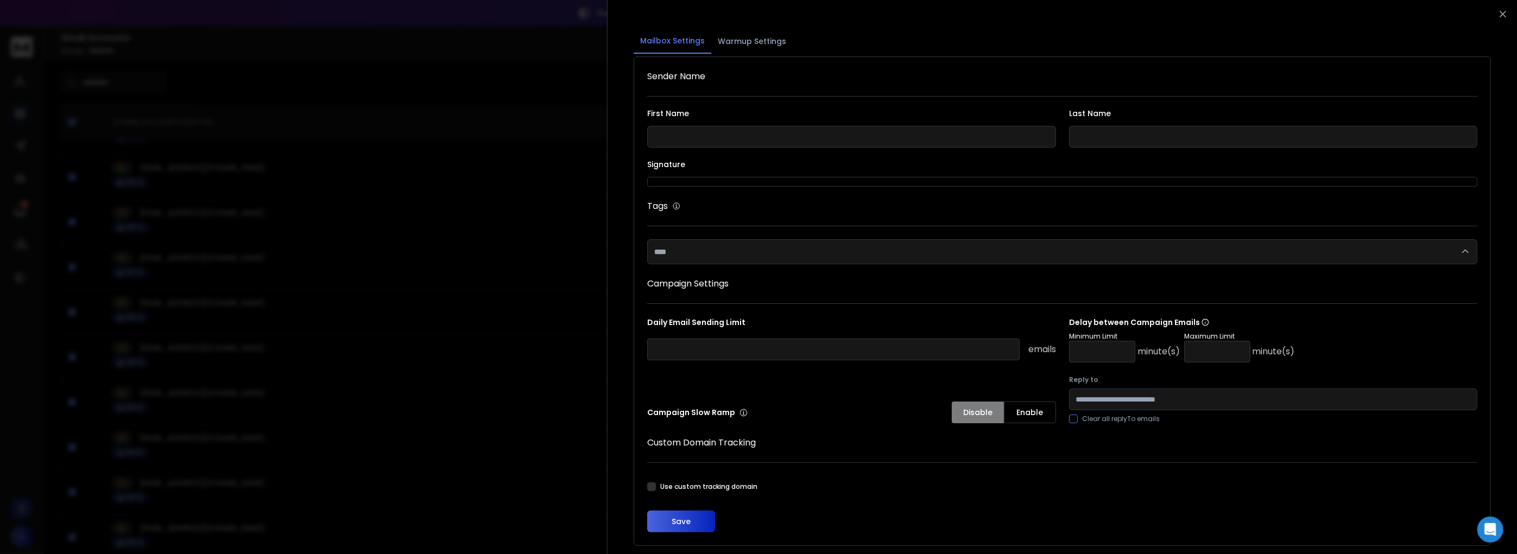
click at [741, 35] on button "Warmup Settings" at bounding box center [751, 41] width 81 height 24
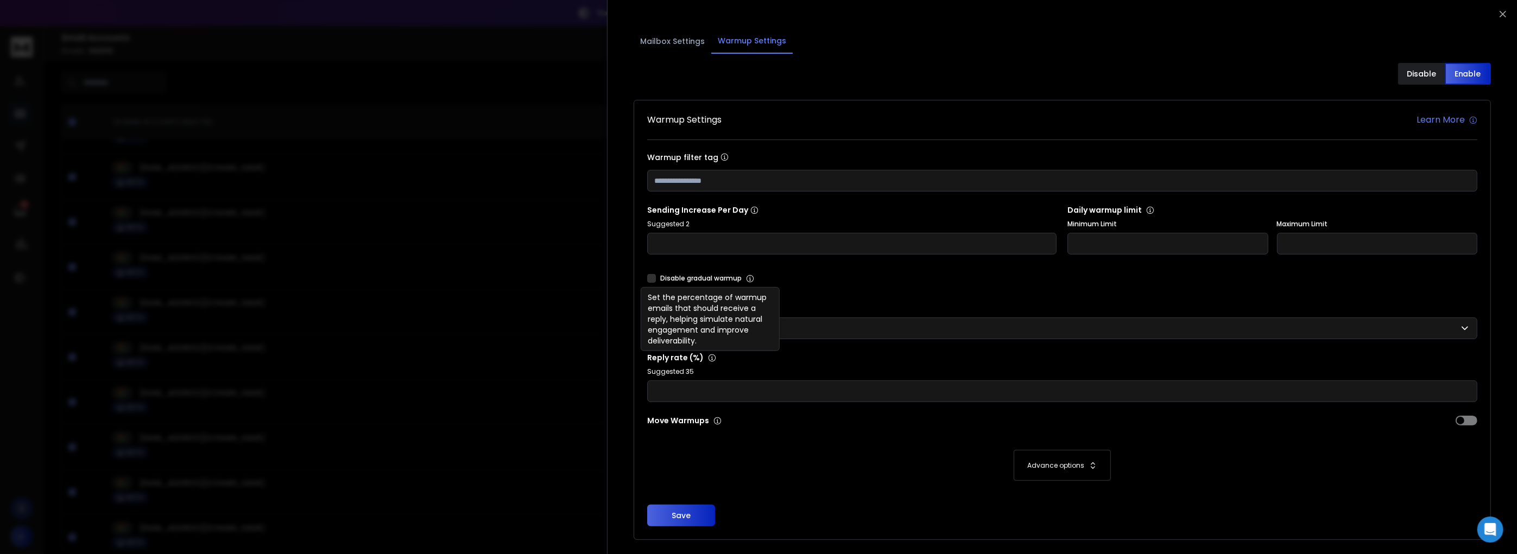
click at [714, 323] on div "Set the percentage of warmup emails that should receive a reply, helping simula…" at bounding box center [710, 319] width 139 height 64
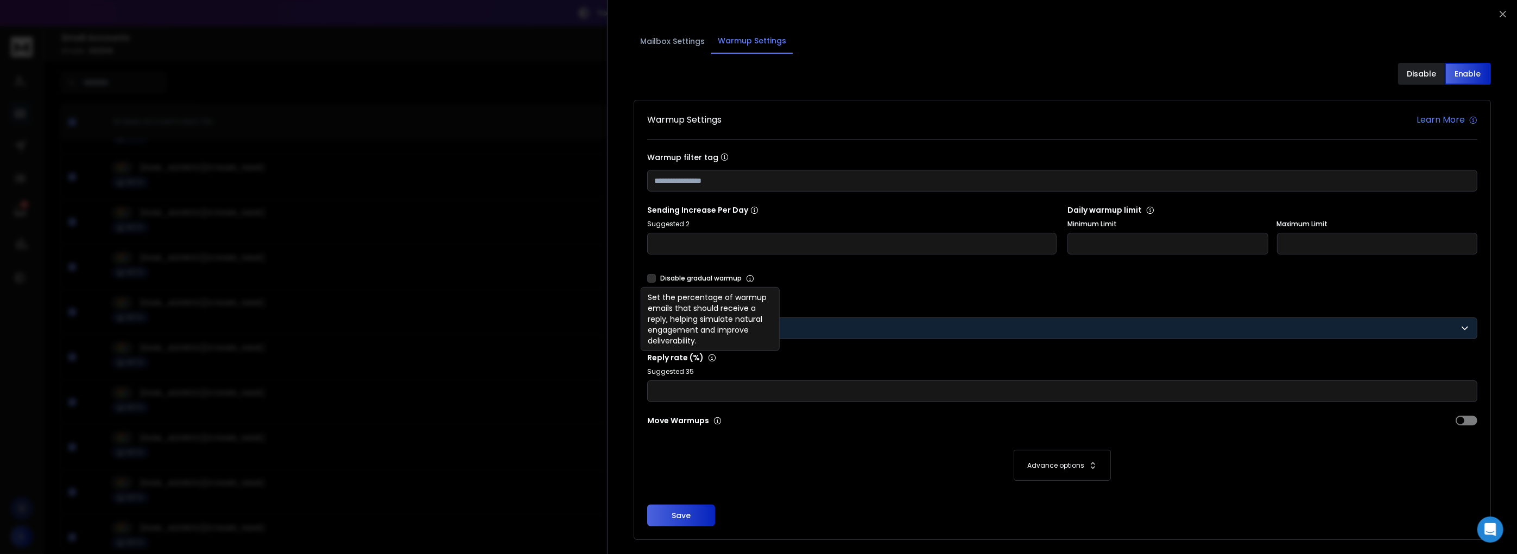
click at [817, 321] on button "Select a category" at bounding box center [1062, 329] width 830 height 22
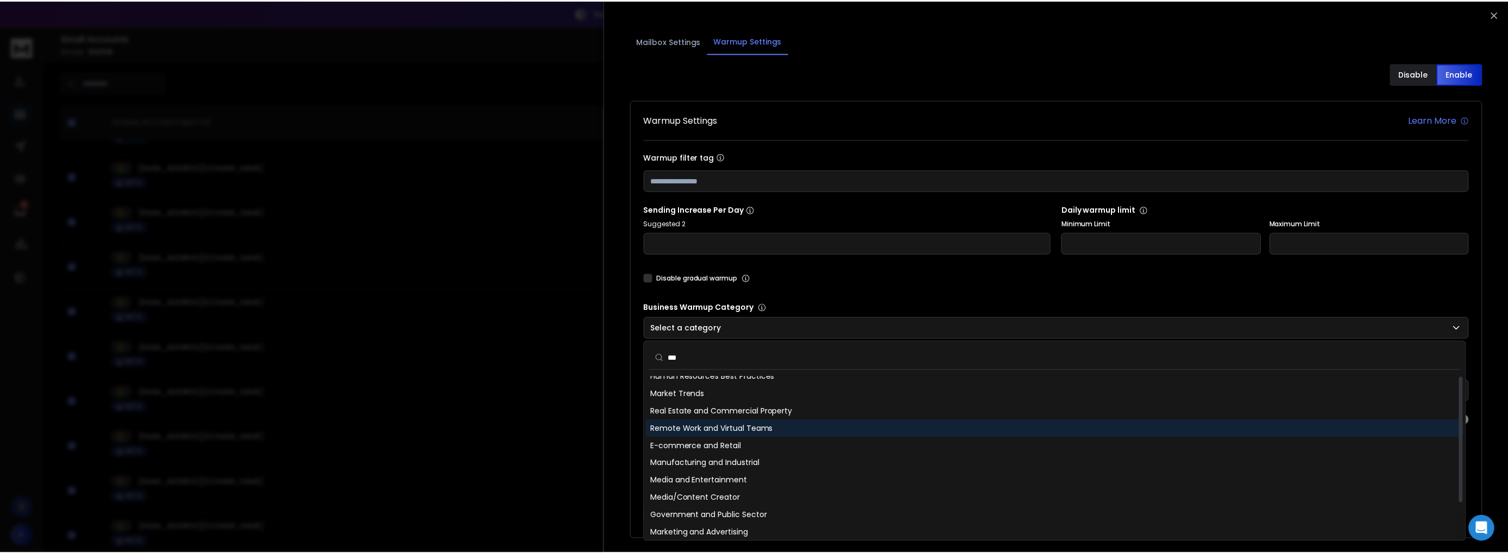
scroll to position [45, 0]
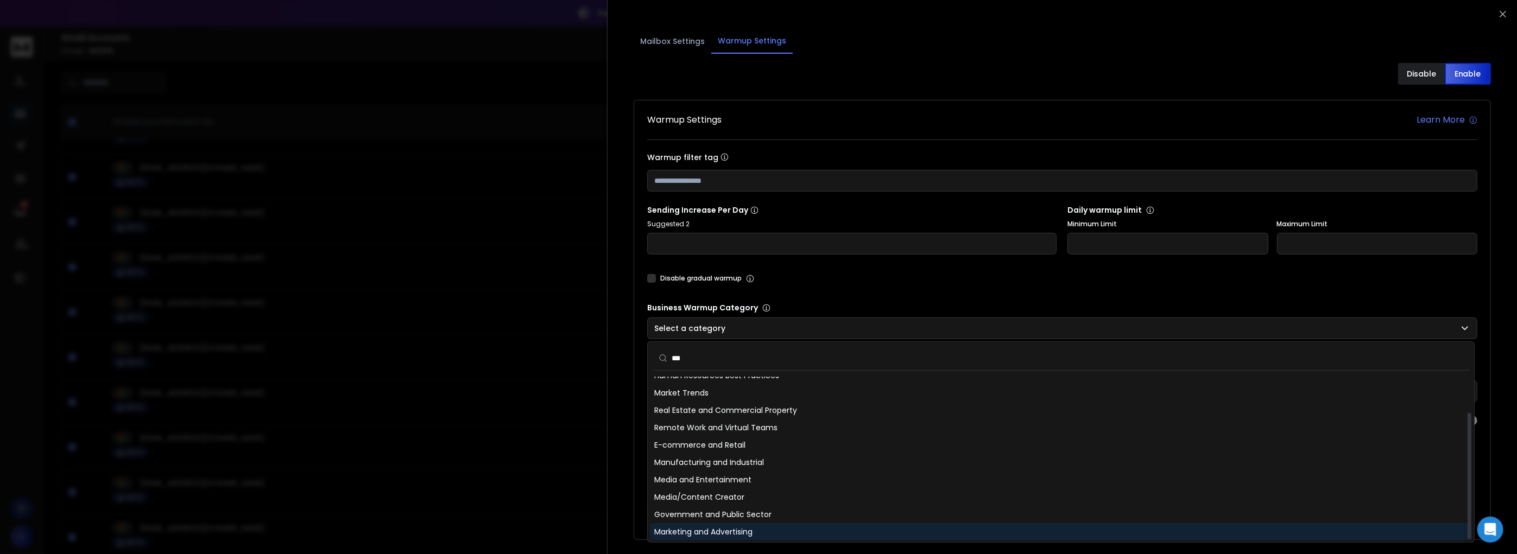
type input "***"
click at [734, 530] on span "Marketing and Advertising" at bounding box center [703, 532] width 98 height 11
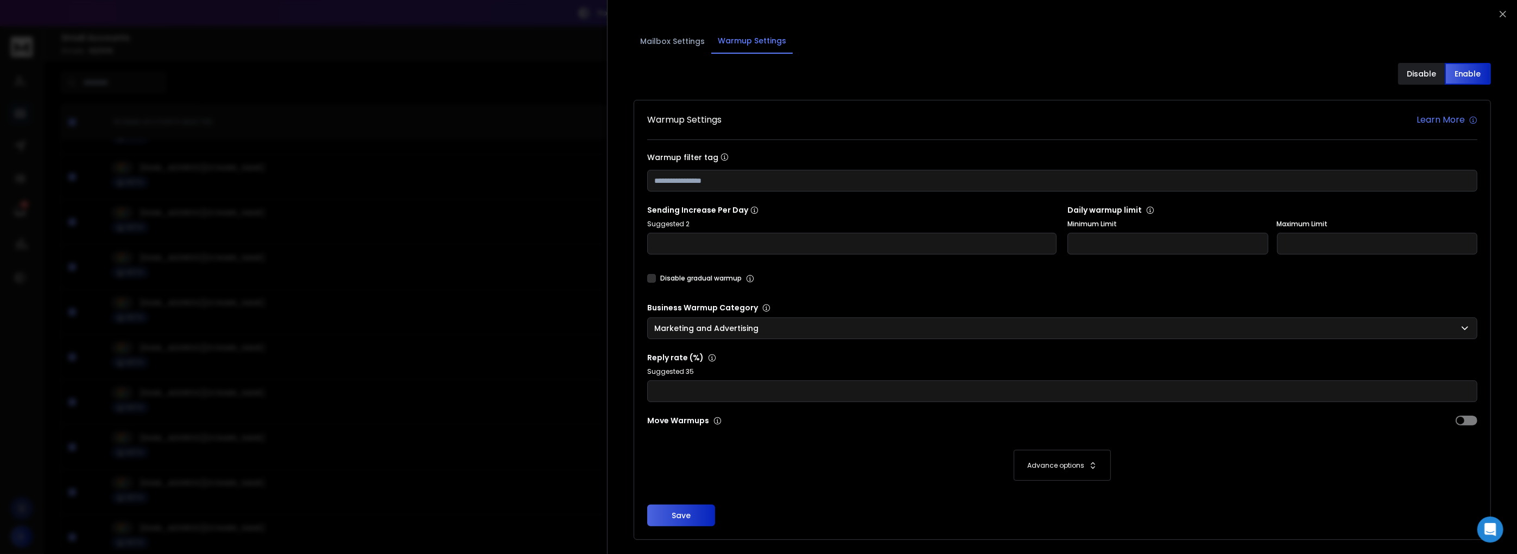
click at [699, 522] on button "Save" at bounding box center [681, 516] width 68 height 22
